Goal: Check status: Check status

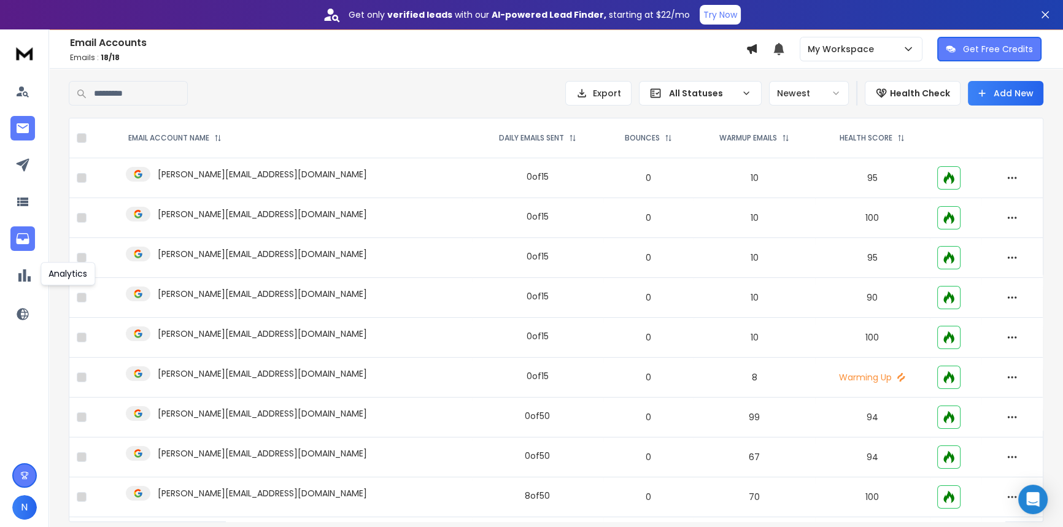
click at [31, 248] on link at bounding box center [22, 239] width 25 height 25
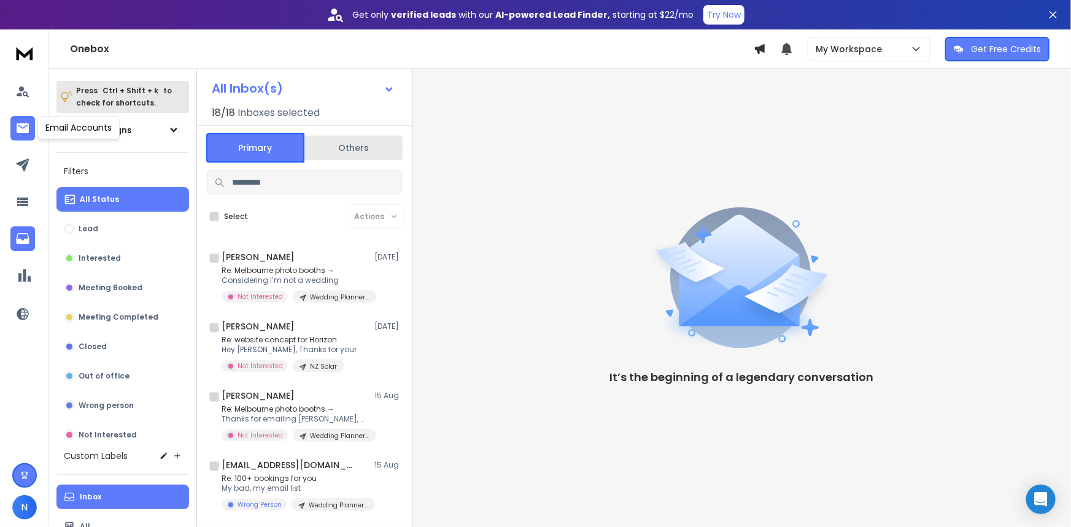
click at [19, 133] on icon at bounding box center [22, 128] width 15 height 15
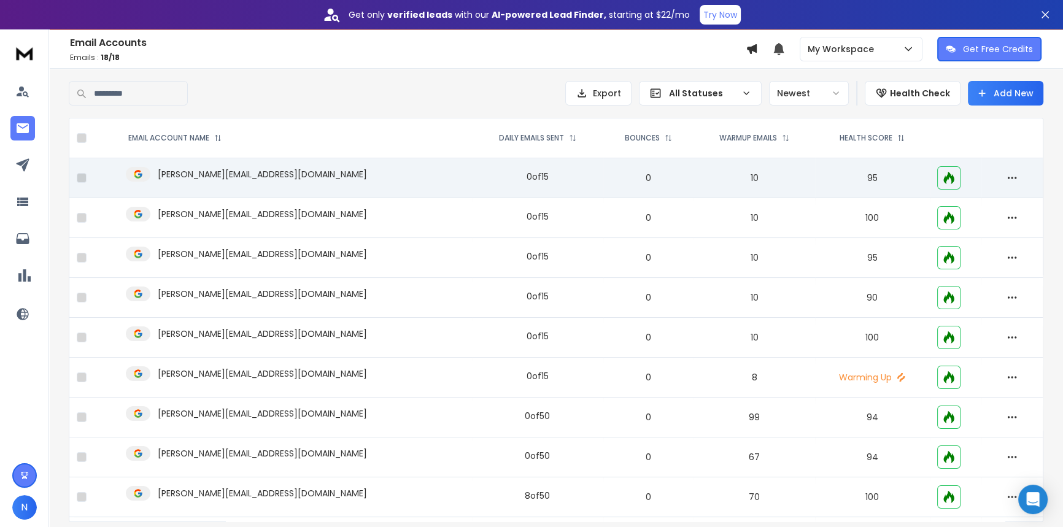
click at [472, 184] on td "0 of 15" at bounding box center [537, 174] width 131 height 32
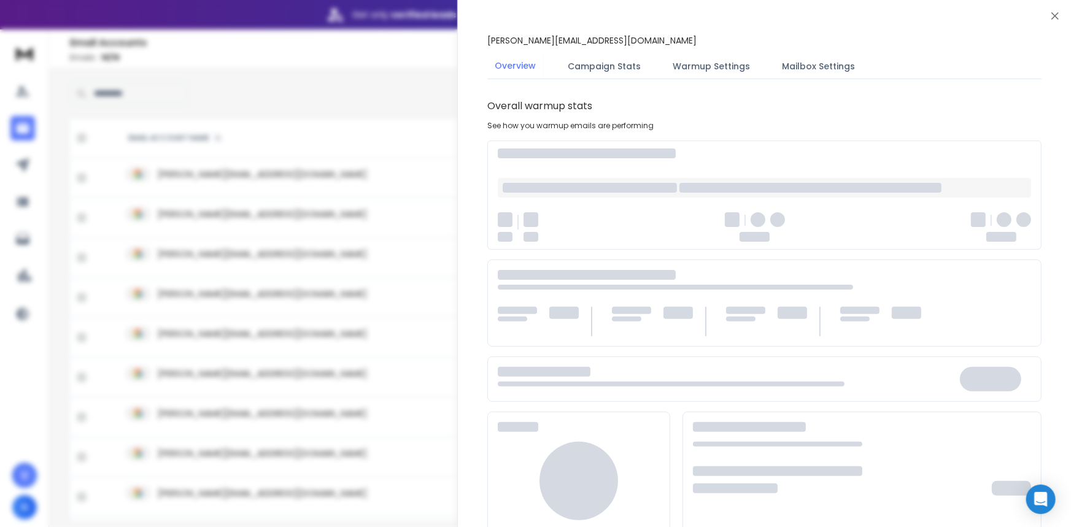
click at [325, 97] on div at bounding box center [535, 263] width 1071 height 527
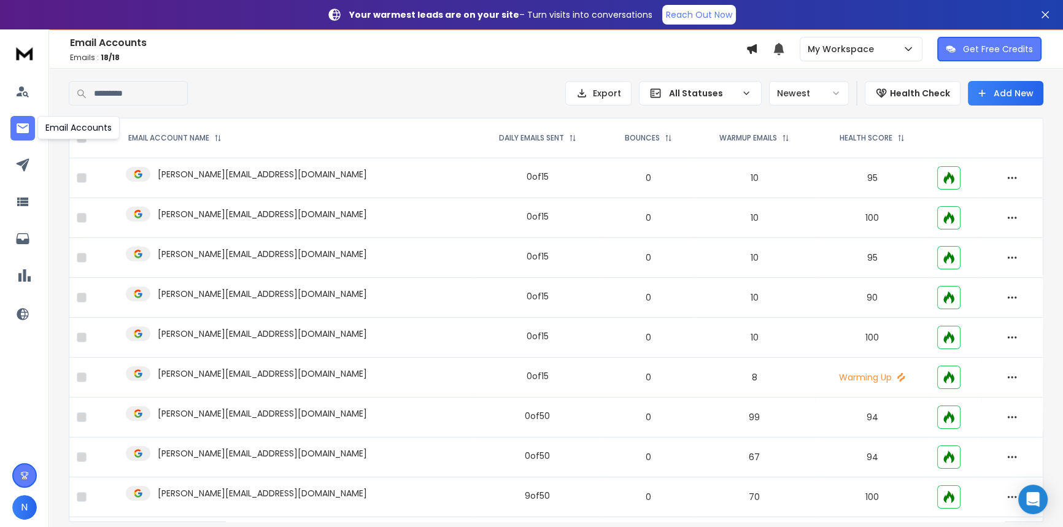
click at [21, 104] on div at bounding box center [24, 93] width 28 height 29
click at [20, 149] on div at bounding box center [24, 205] width 28 height 252
click at [20, 158] on icon at bounding box center [22, 165] width 15 height 15
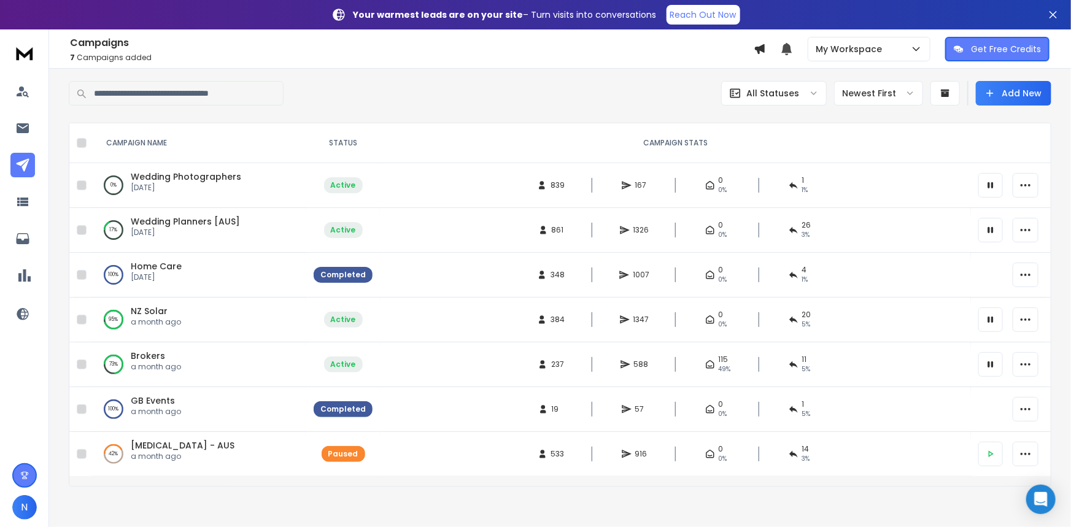
click at [1055, 12] on icon at bounding box center [1053, 14] width 7 height 7
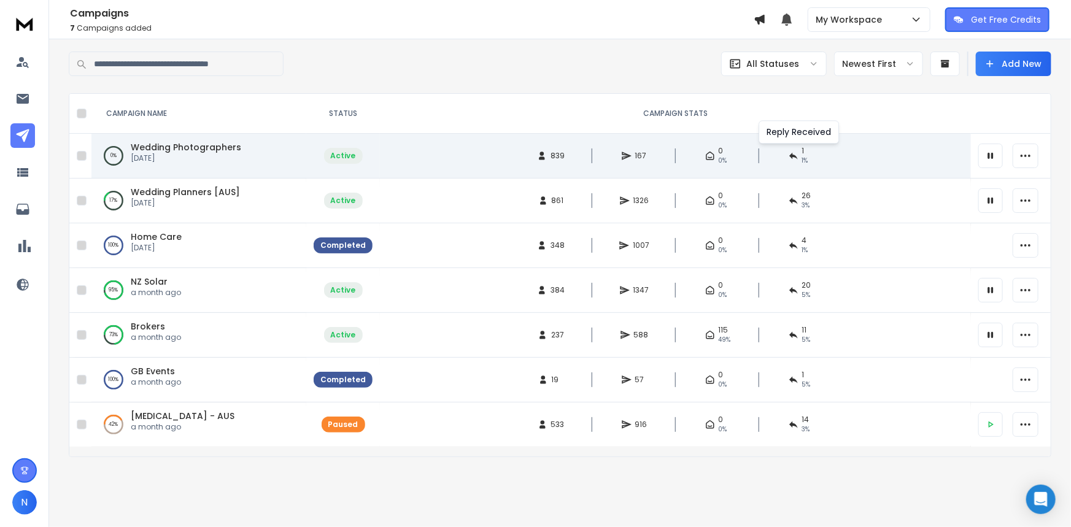
click at [802, 155] on span "1" at bounding box center [803, 151] width 2 height 10
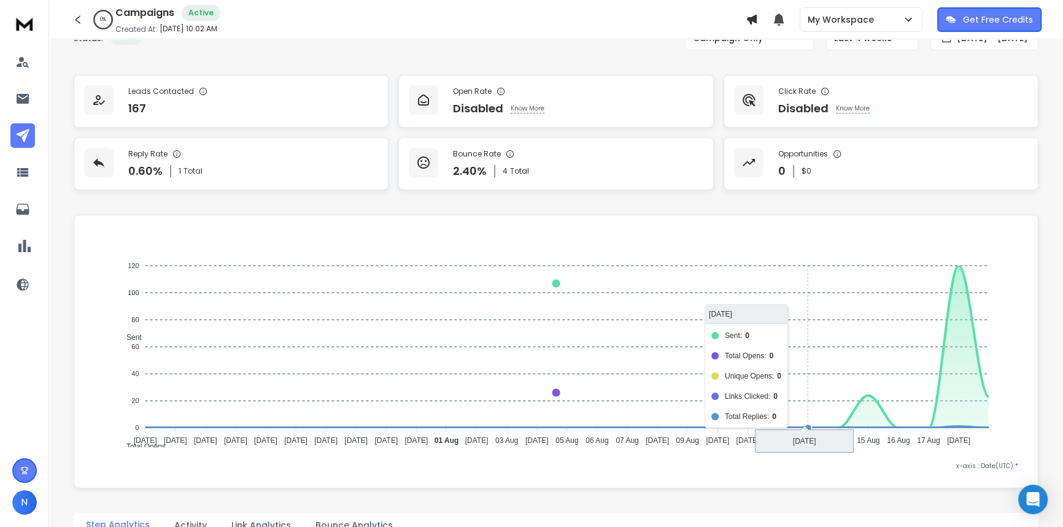
scroll to position [111, 0]
